Goal: Task Accomplishment & Management: Use online tool/utility

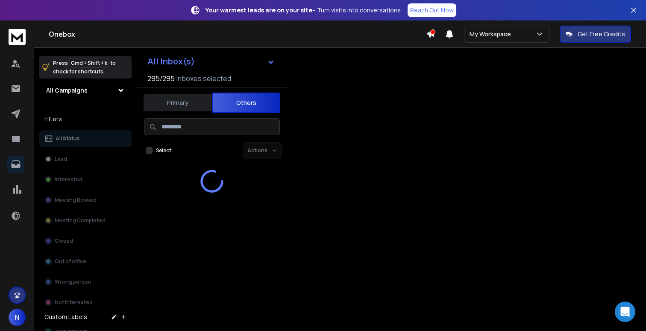
drag, startPoint x: 0, startPoint y: 0, endPoint x: 237, endPoint y: 100, distance: 257.0
click at [243, 100] on button "Others" at bounding box center [246, 103] width 68 height 21
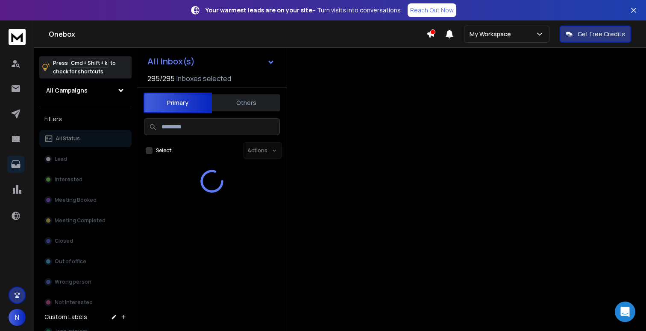
click at [184, 95] on button "Primary" at bounding box center [178, 103] width 68 height 21
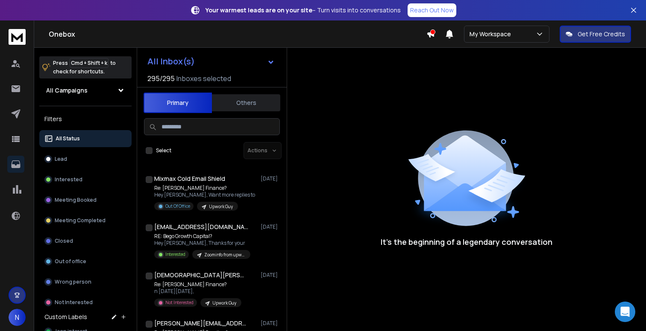
click at [264, 97] on button "Others" at bounding box center [246, 103] width 68 height 19
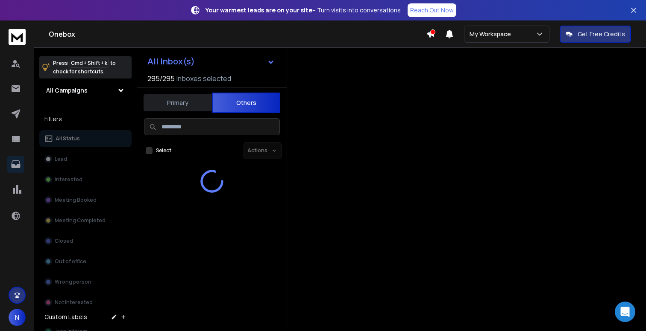
click at [191, 103] on button "Primary" at bounding box center [178, 103] width 68 height 19
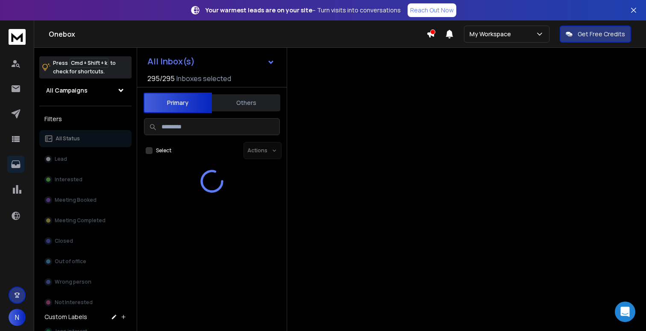
click at [191, 103] on button "Primary" at bounding box center [178, 103] width 68 height 21
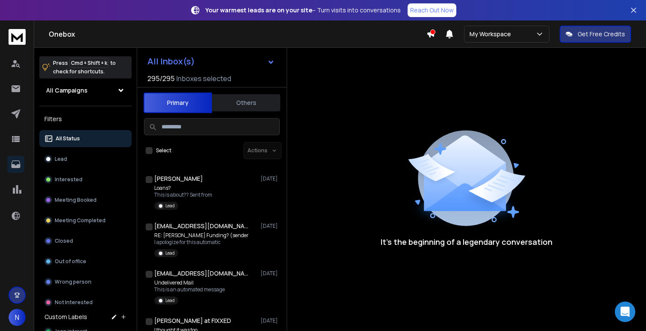
click at [246, 111] on button "Others" at bounding box center [246, 103] width 68 height 19
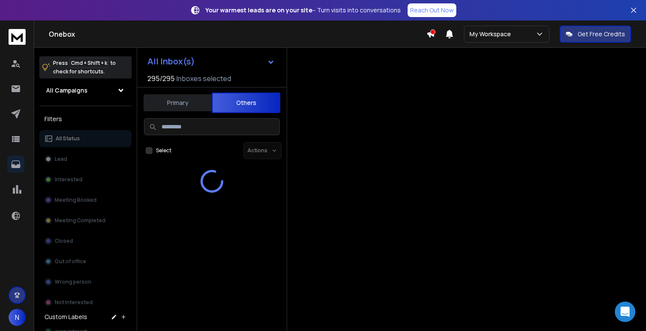
click at [246, 111] on button "Others" at bounding box center [246, 103] width 68 height 21
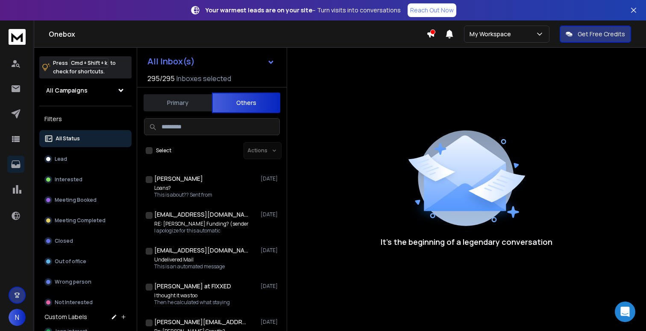
click at [182, 97] on button "Primary" at bounding box center [178, 103] width 68 height 19
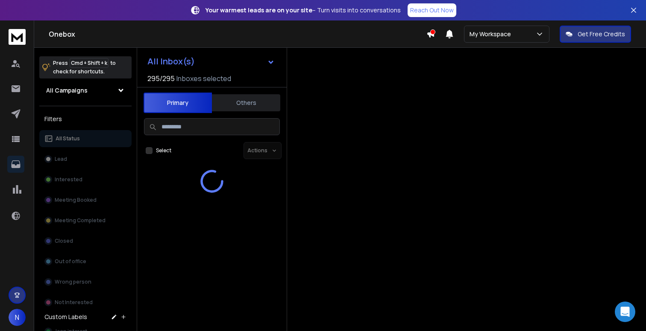
click at [182, 97] on button "Primary" at bounding box center [178, 103] width 68 height 21
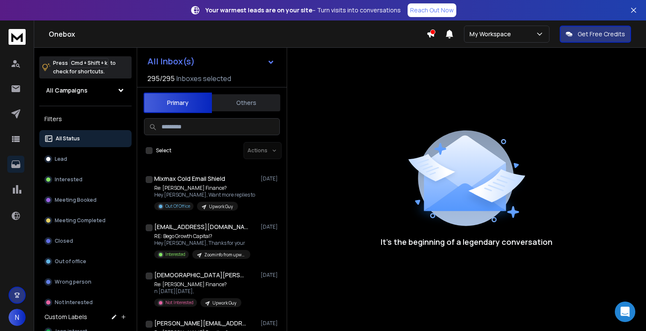
click at [246, 119] on input at bounding box center [212, 126] width 136 height 17
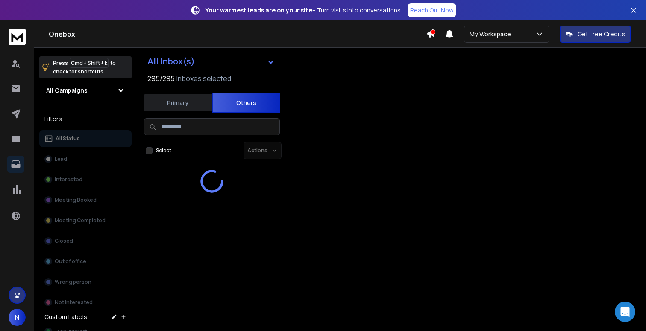
click at [226, 100] on button "Others" at bounding box center [246, 103] width 68 height 21
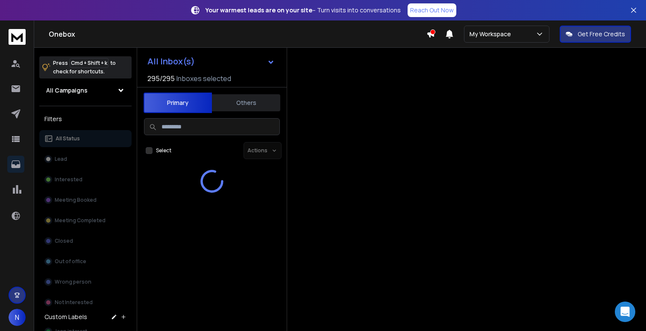
click at [179, 104] on button "Primary" at bounding box center [178, 103] width 68 height 21
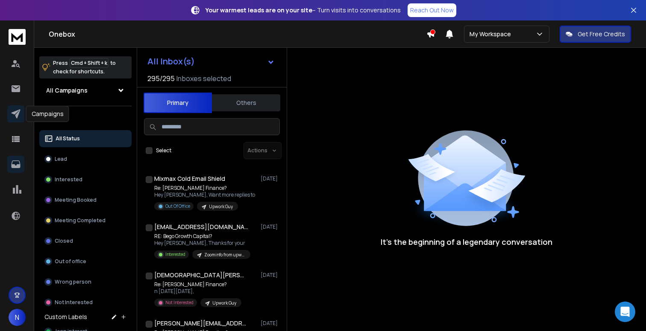
click at [15, 120] on link at bounding box center [15, 113] width 17 height 17
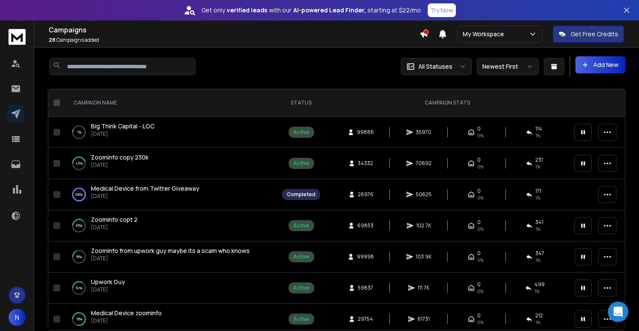
click at [136, 157] on span "Zoominfo copy 230k" at bounding box center [120, 157] width 58 height 8
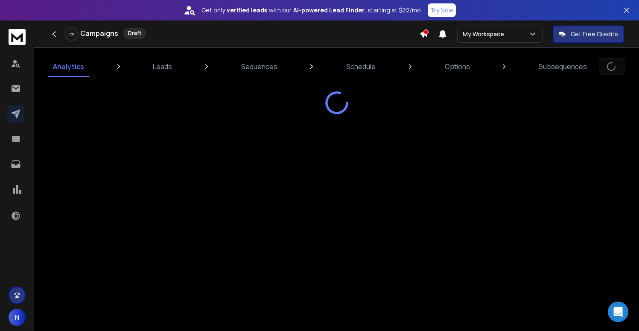
click at [234, 74] on div "Analytics Leads Sequences Schedule Options Subsequences" at bounding box center [320, 66] width 545 height 21
click at [243, 73] on link "Sequences" at bounding box center [259, 66] width 47 height 21
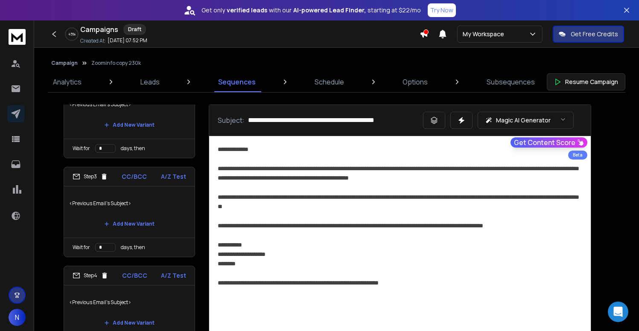
scroll to position [172, 0]
click at [147, 197] on p "<Previous Email's Subject>" at bounding box center [129, 203] width 120 height 24
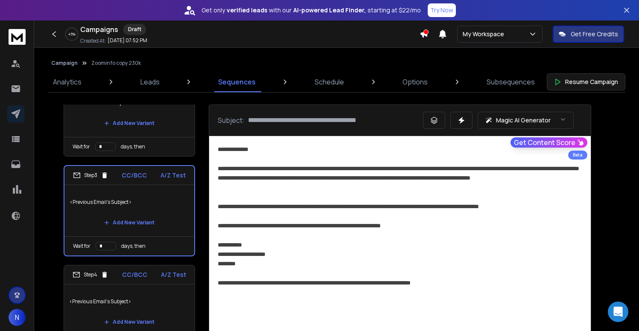
scroll to position [43, 0]
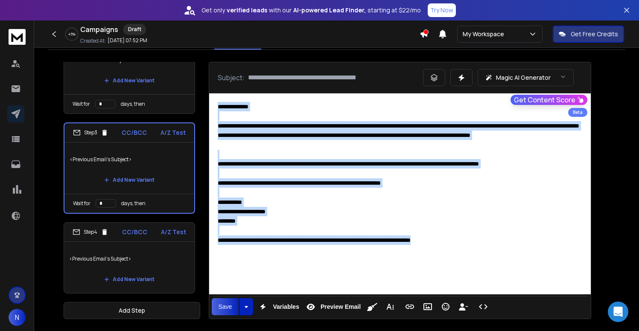
drag, startPoint x: 489, startPoint y: 247, endPoint x: 169, endPoint y: 58, distance: 372.0
click at [169, 58] on div "**********" at bounding box center [337, 168] width 578 height 309
copy div "**********"
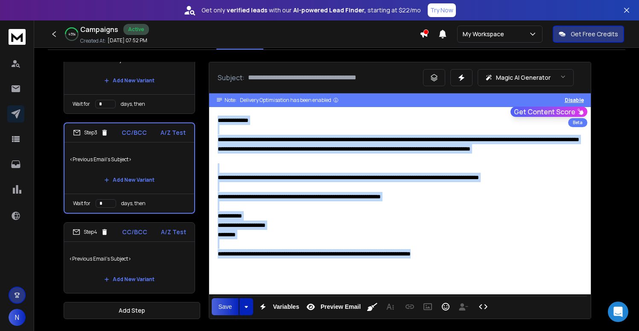
click at [154, 247] on p "<Previous Email's Subject>" at bounding box center [129, 259] width 120 height 24
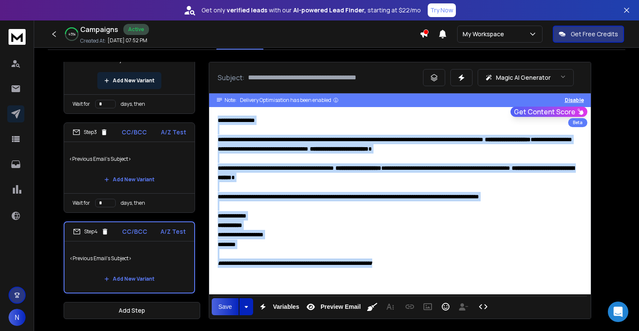
drag, startPoint x: 421, startPoint y: 273, endPoint x: 156, endPoint y: 79, distance: 328.5
click at [156, 79] on div "**********" at bounding box center [337, 191] width 547 height 258
copy div "**********"
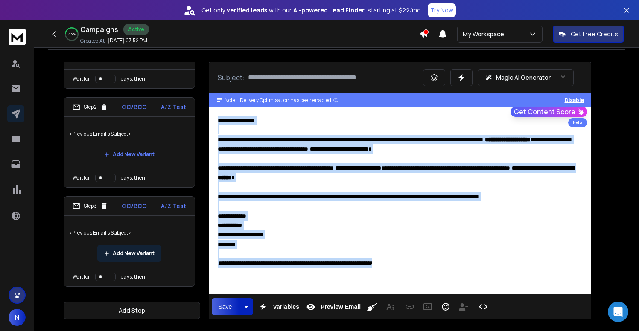
scroll to position [49, 0]
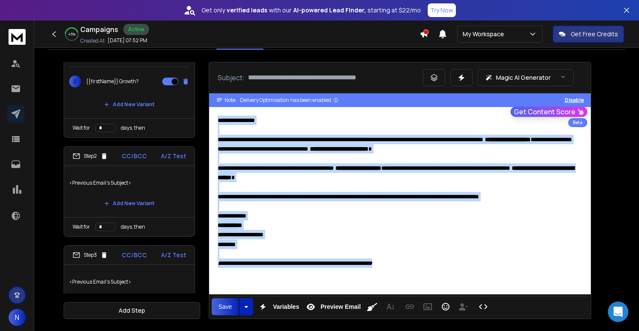
click at [142, 176] on p "<Previous Email's Subject>" at bounding box center [129, 183] width 120 height 24
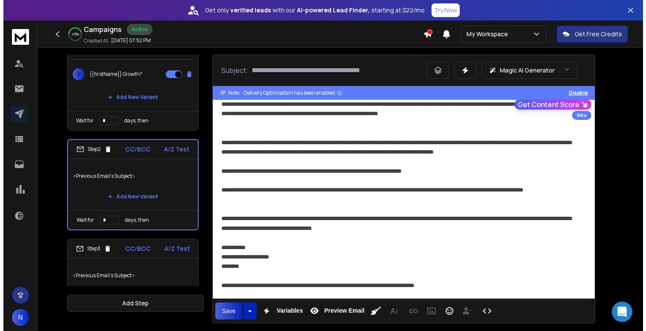
scroll to position [54, 0]
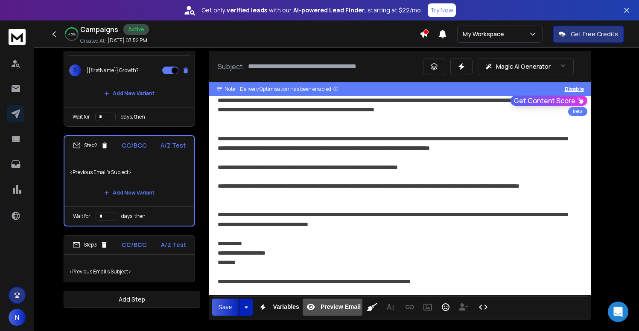
click at [335, 303] on div "Preview Email" at bounding box center [333, 307] width 60 height 14
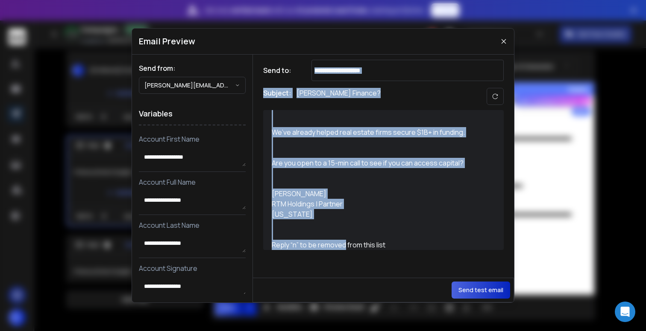
scroll to position [0, 0]
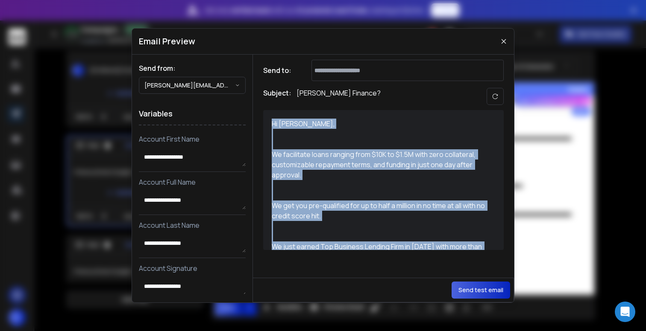
drag, startPoint x: 397, startPoint y: 241, endPoint x: 274, endPoint y: 120, distance: 172.1
click at [274, 120] on div "Hi [PERSON_NAME], We facilitate loans ranging from $10K to $1.5M with zero coll…" at bounding box center [383, 180] width 240 height 140
copy div "Hi [PERSON_NAME], We facilitate loans ranging from $10K to $1.5M with zero coll…"
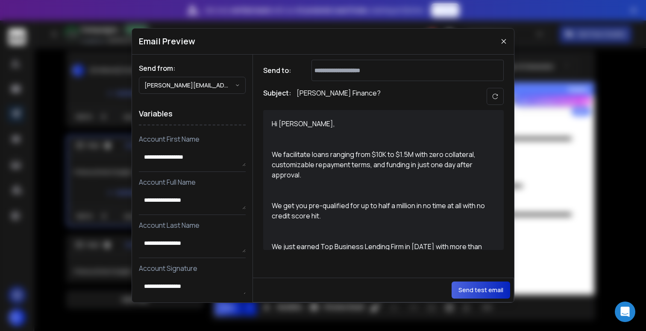
click at [505, 41] on icon at bounding box center [503, 41] width 7 height 7
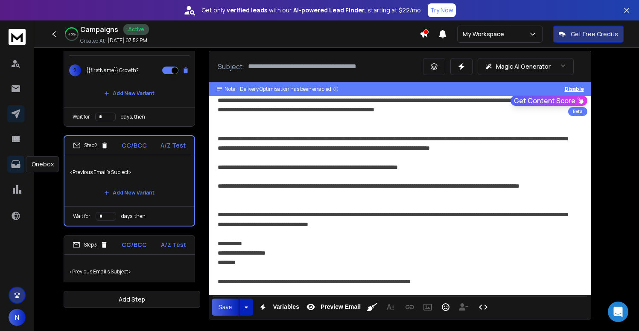
click at [18, 164] on icon at bounding box center [16, 164] width 10 height 10
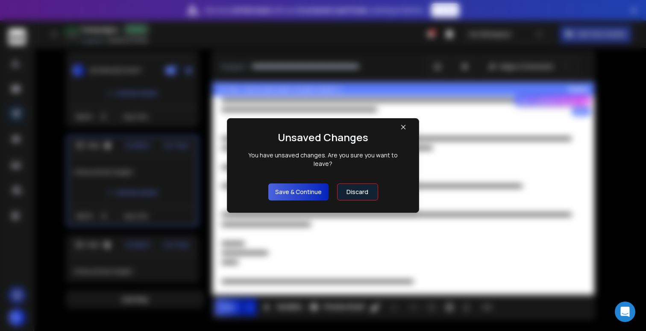
click at [295, 184] on button "Save & Continue" at bounding box center [298, 192] width 60 height 17
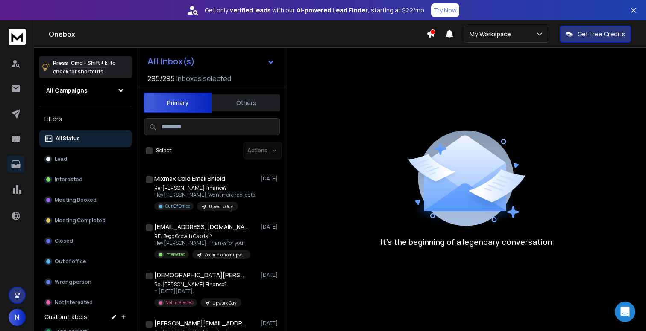
click at [246, 100] on button "Others" at bounding box center [246, 103] width 68 height 19
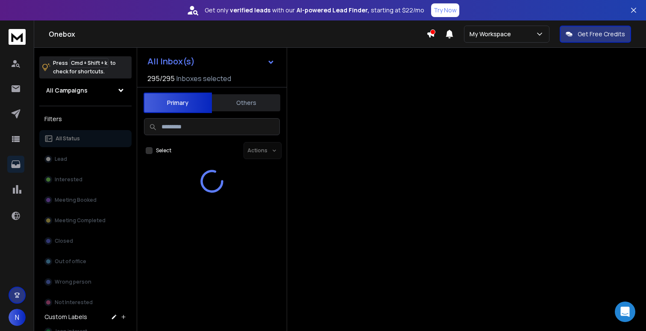
click at [196, 102] on button "Primary" at bounding box center [178, 103] width 68 height 21
